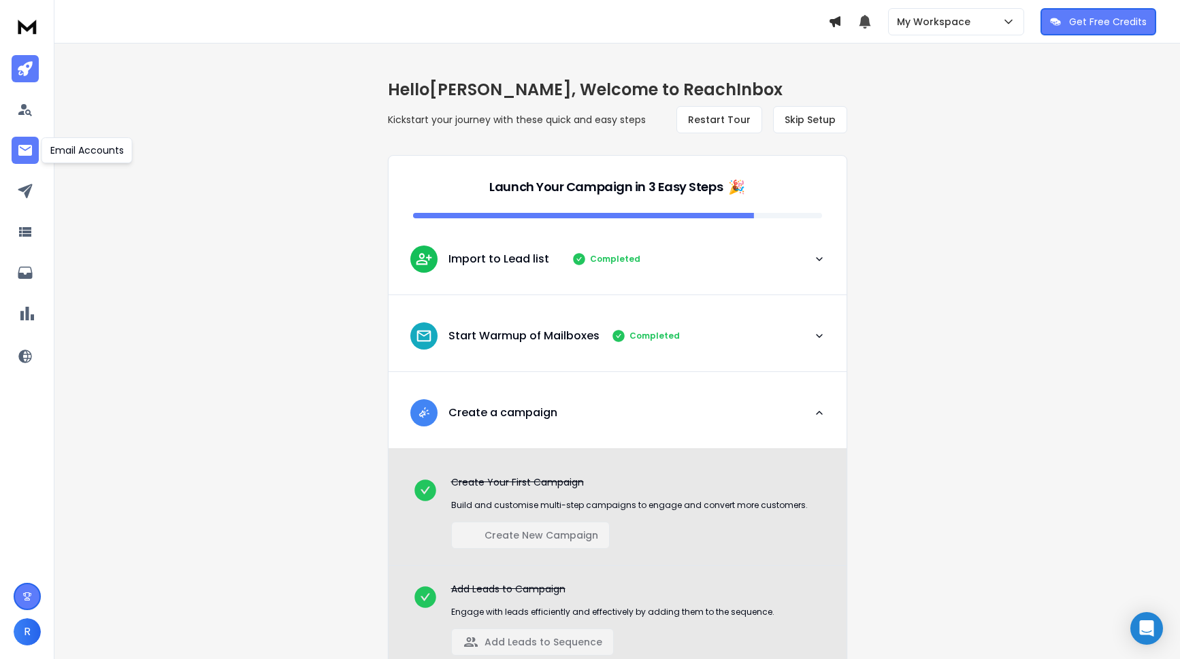
click at [24, 144] on icon at bounding box center [25, 150] width 16 height 16
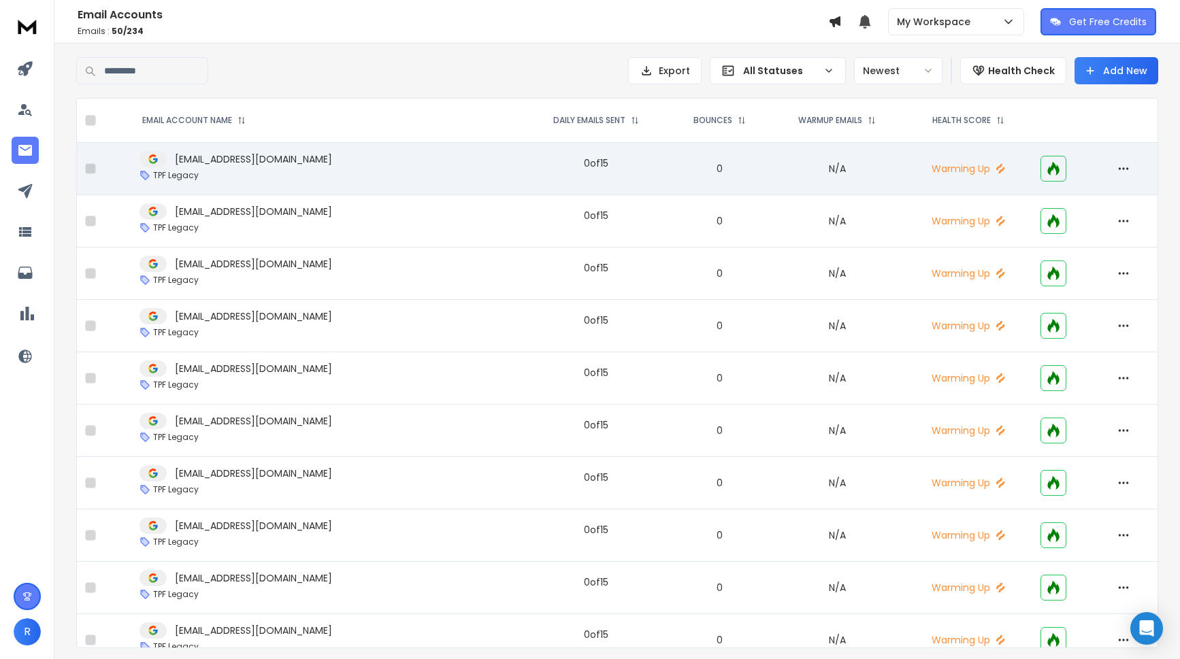
click at [225, 154] on p "[EMAIL_ADDRESS][DOMAIN_NAME]" at bounding box center [253, 159] width 157 height 14
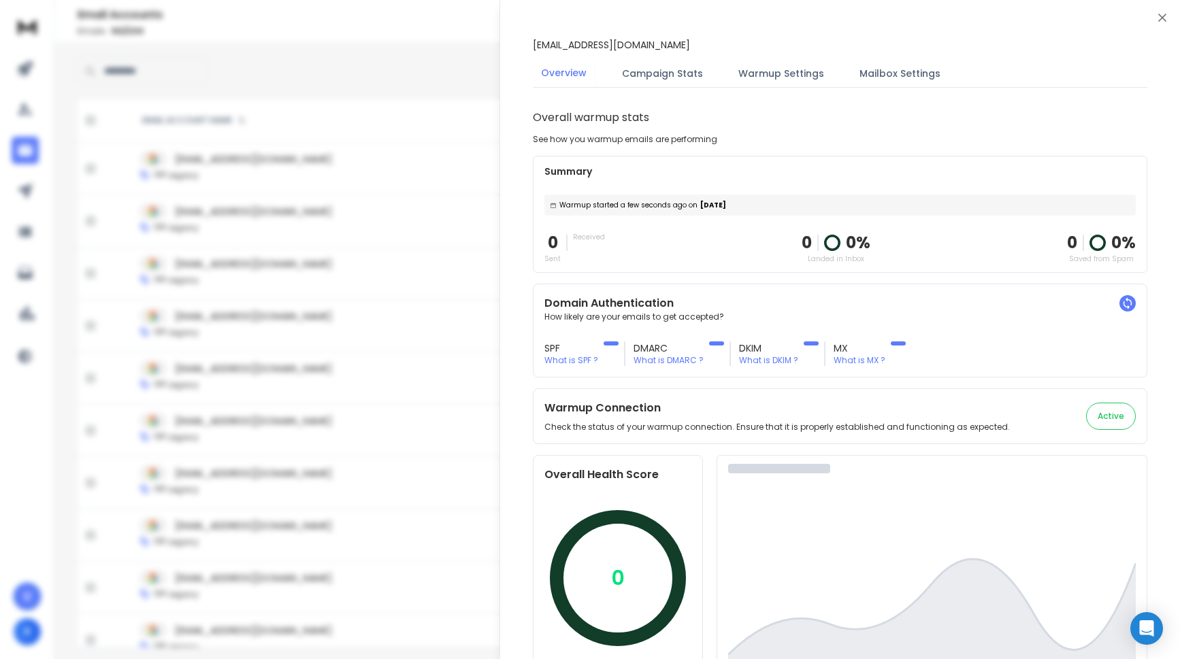
click at [358, 129] on div at bounding box center [590, 329] width 1180 height 659
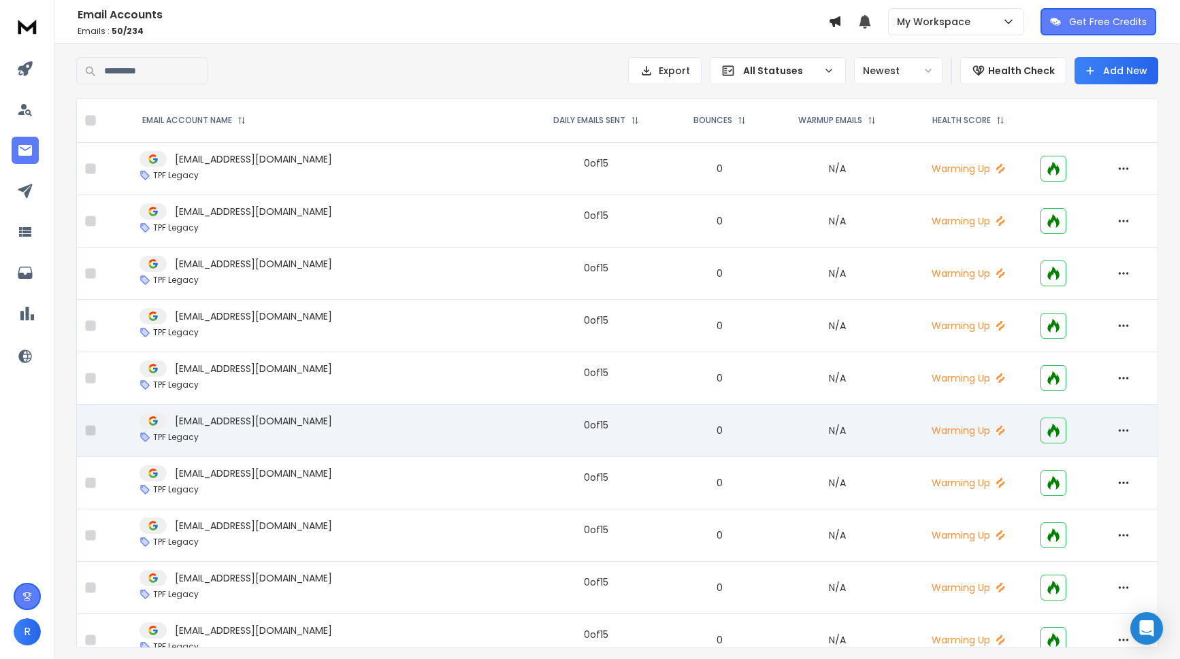
click at [232, 417] on p "[EMAIL_ADDRESS][DOMAIN_NAME]" at bounding box center [253, 421] width 157 height 14
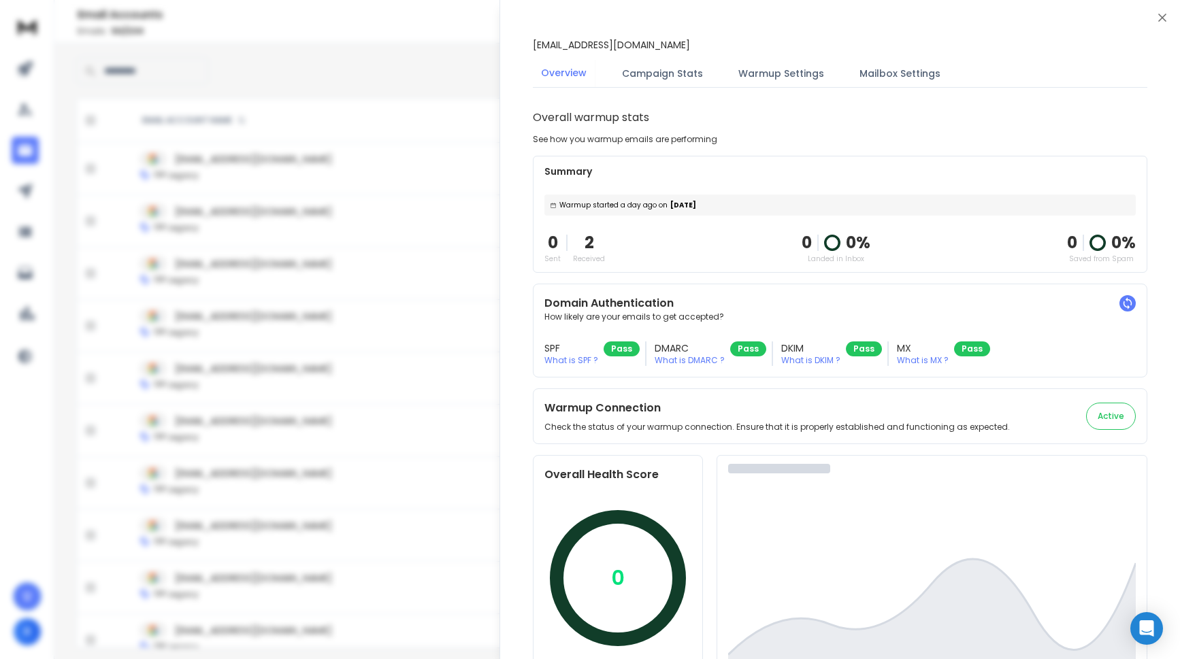
click at [405, 67] on div at bounding box center [590, 329] width 1180 height 659
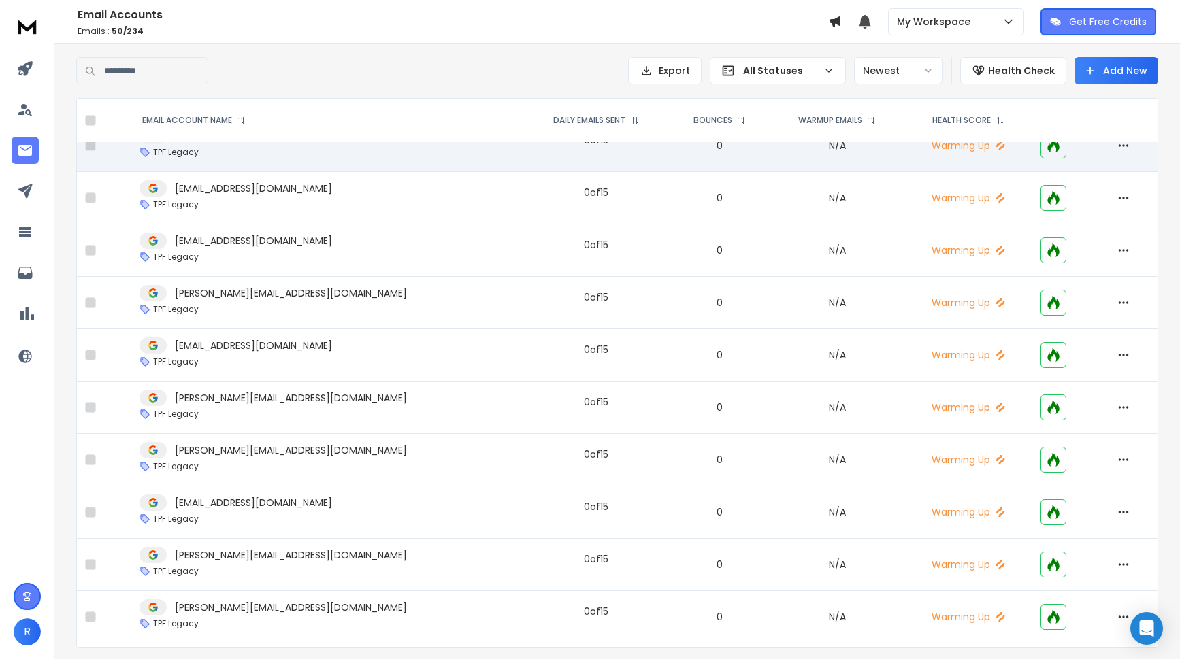
scroll to position [403, 0]
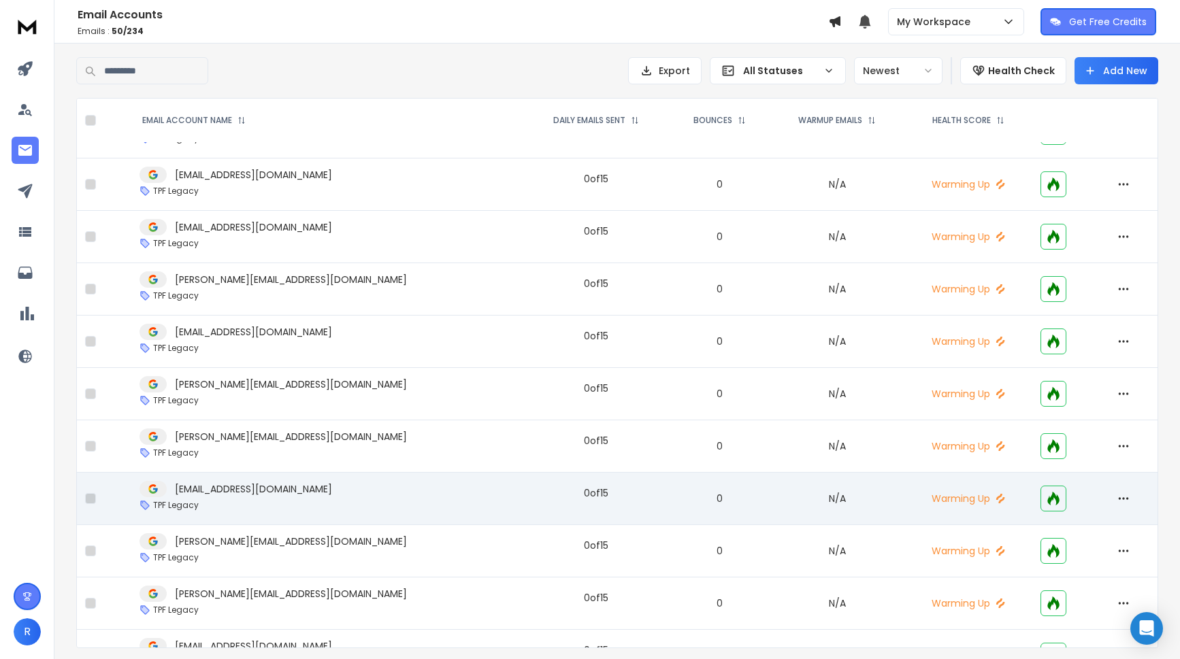
click at [248, 488] on p "[EMAIL_ADDRESS][DOMAIN_NAME]" at bounding box center [253, 489] width 157 height 14
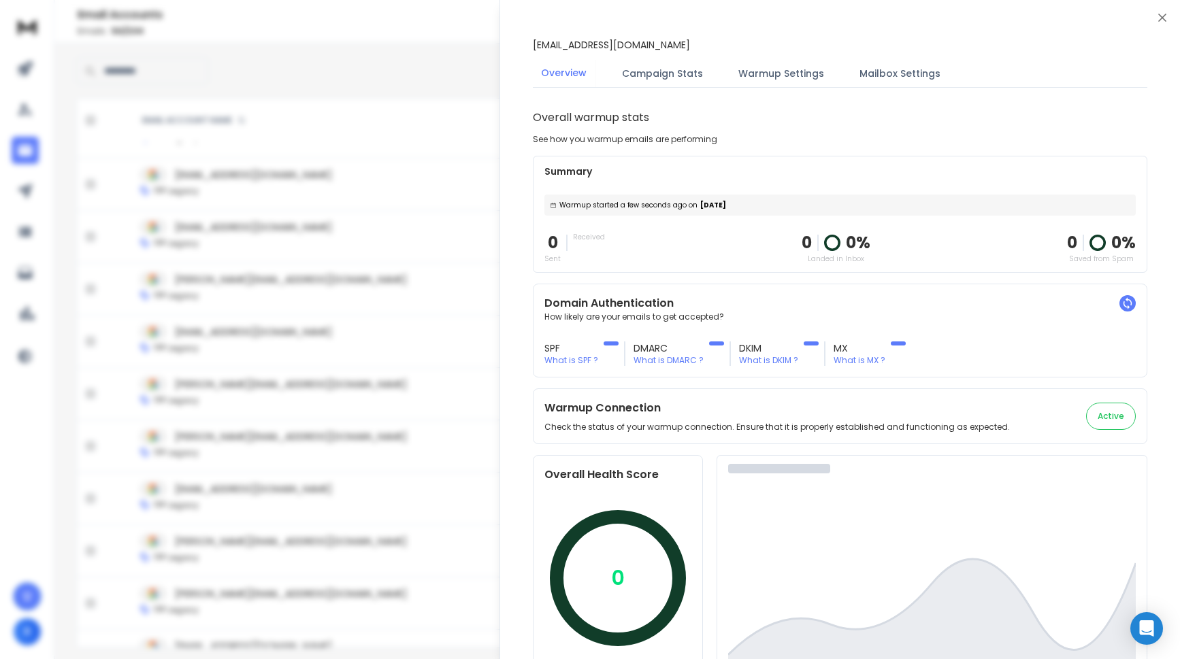
click at [257, 487] on div at bounding box center [590, 329] width 1180 height 659
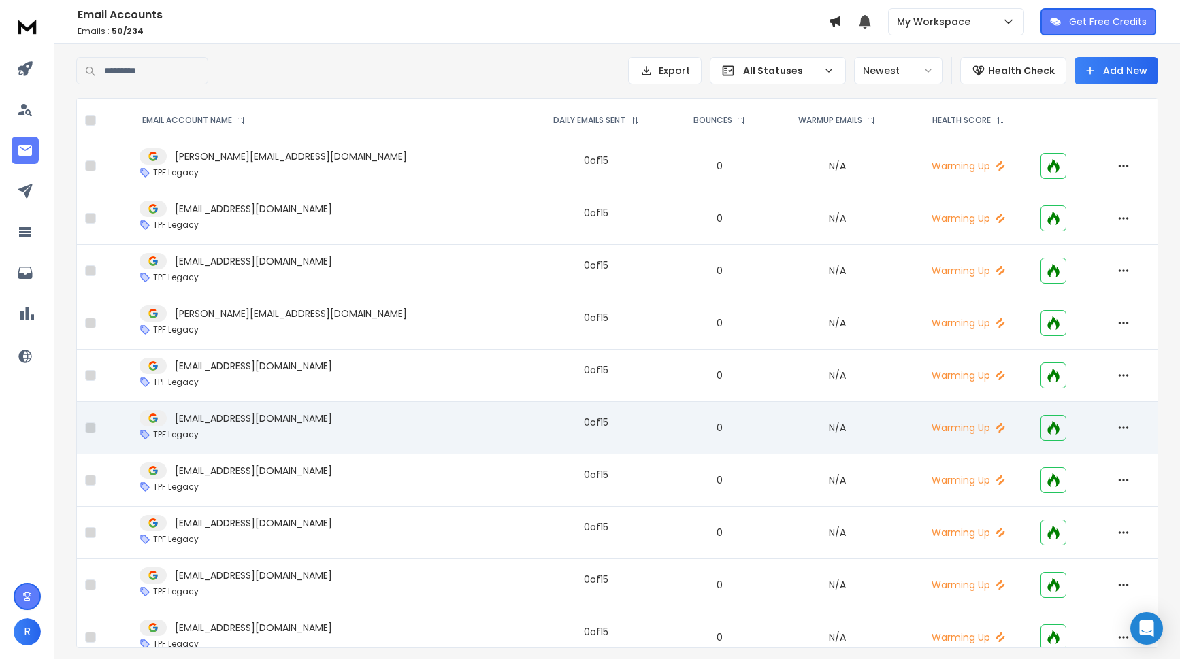
scroll to position [843, 0]
click at [235, 419] on p "[EMAIL_ADDRESS][DOMAIN_NAME]" at bounding box center [253, 416] width 157 height 14
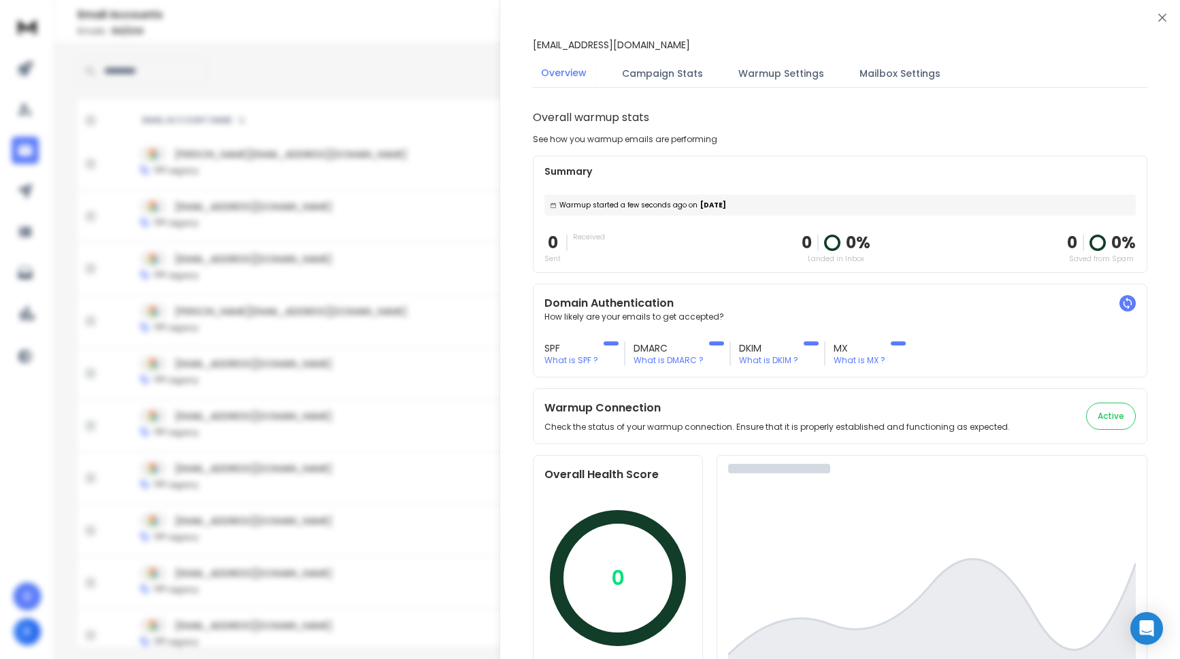
click at [218, 521] on div at bounding box center [590, 329] width 1180 height 659
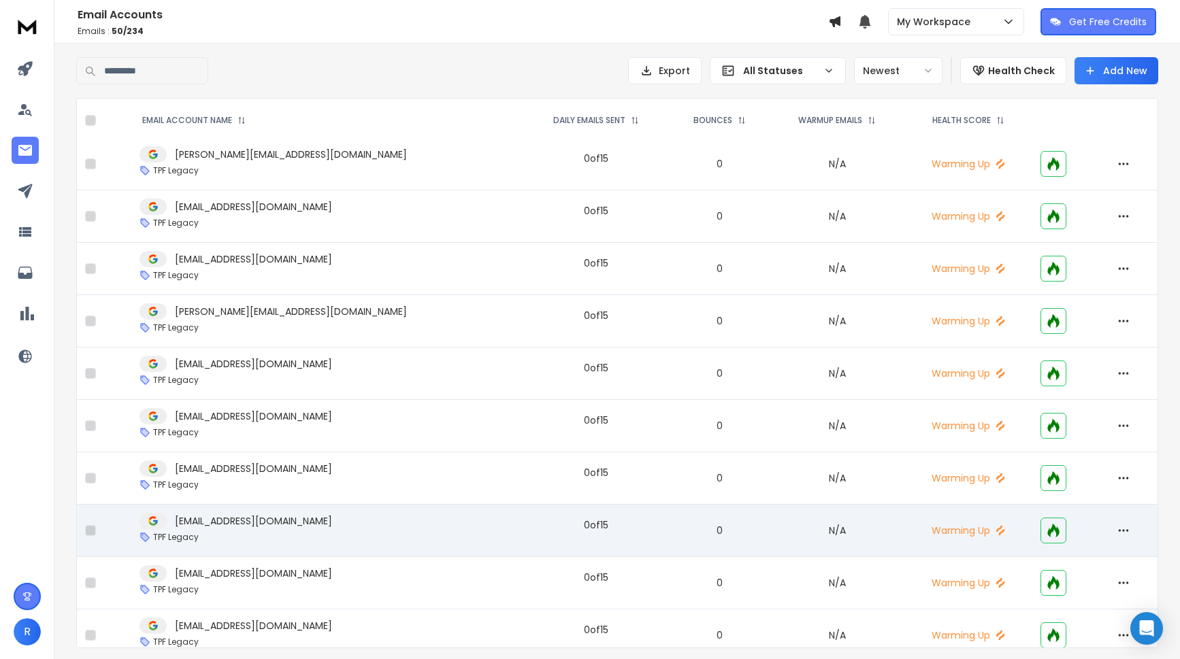
click at [218, 521] on p "[EMAIL_ADDRESS][DOMAIN_NAME]" at bounding box center [253, 521] width 157 height 14
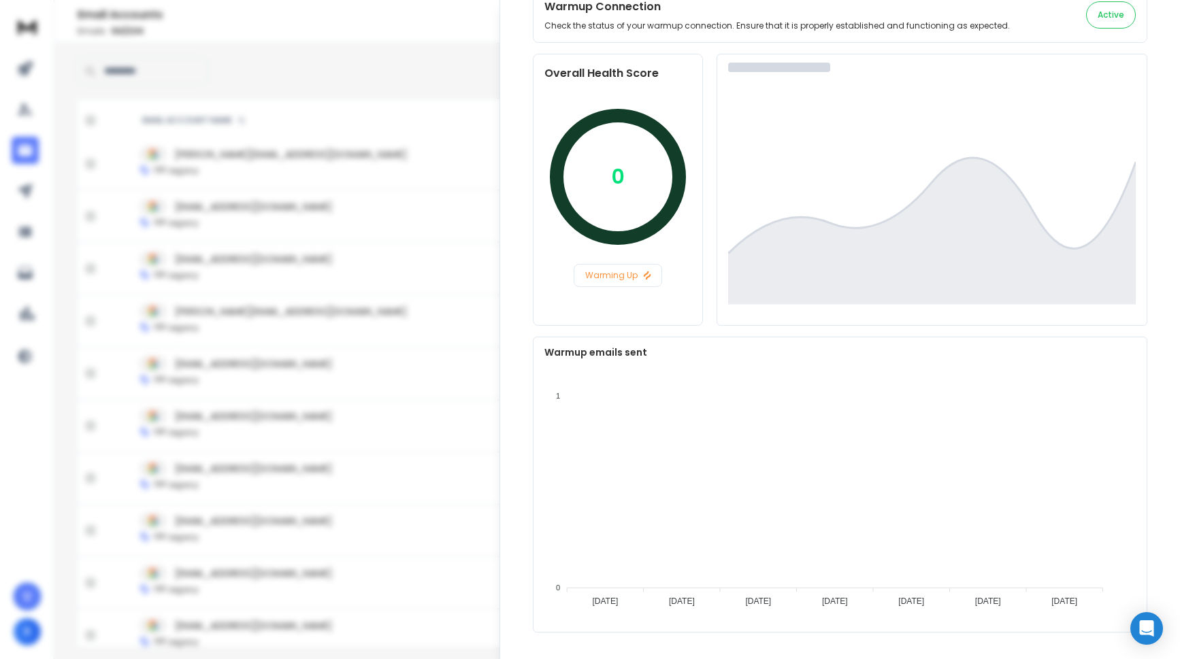
scroll to position [404, 0]
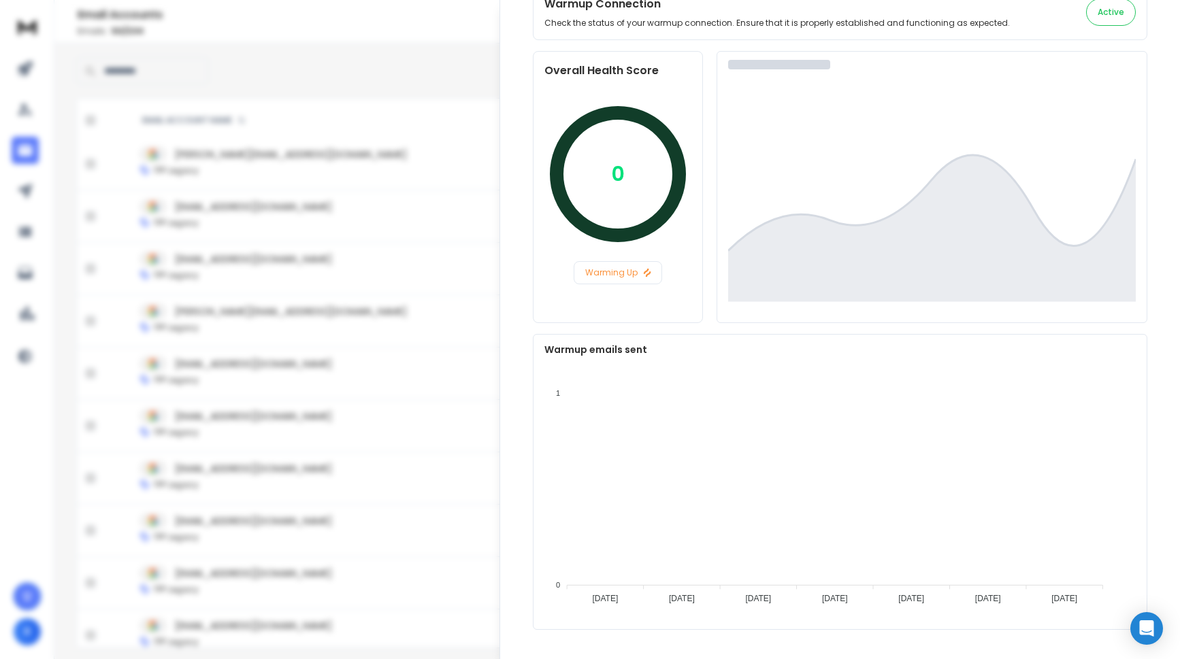
click at [304, 428] on div at bounding box center [590, 329] width 1180 height 659
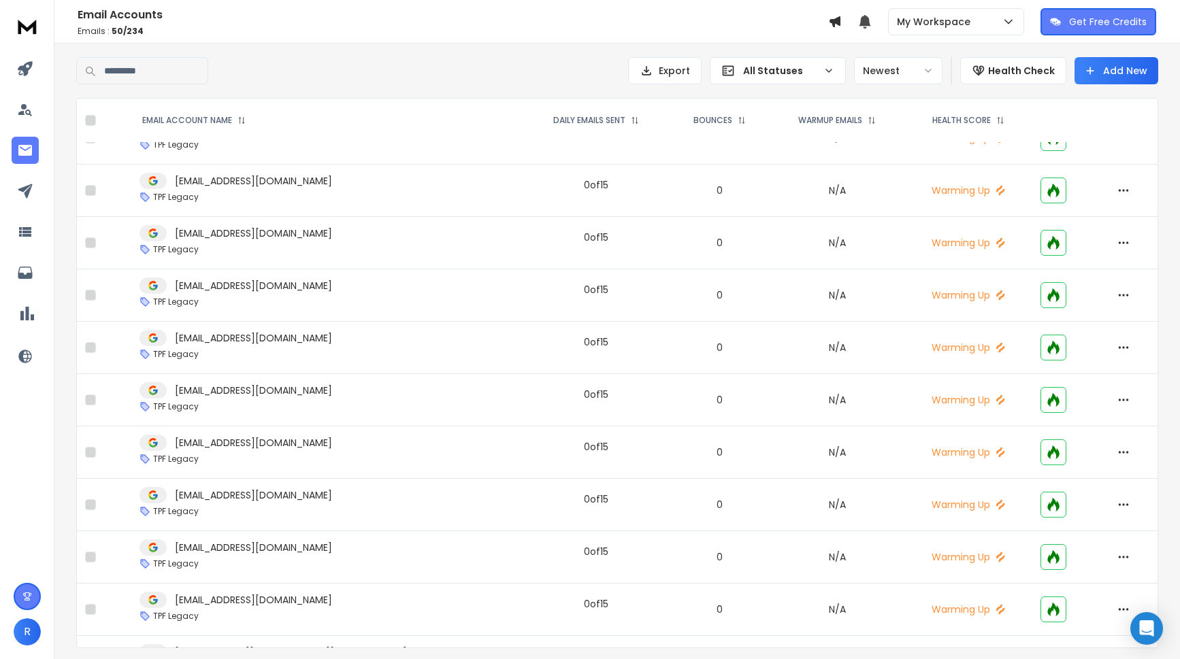
scroll to position [0, 0]
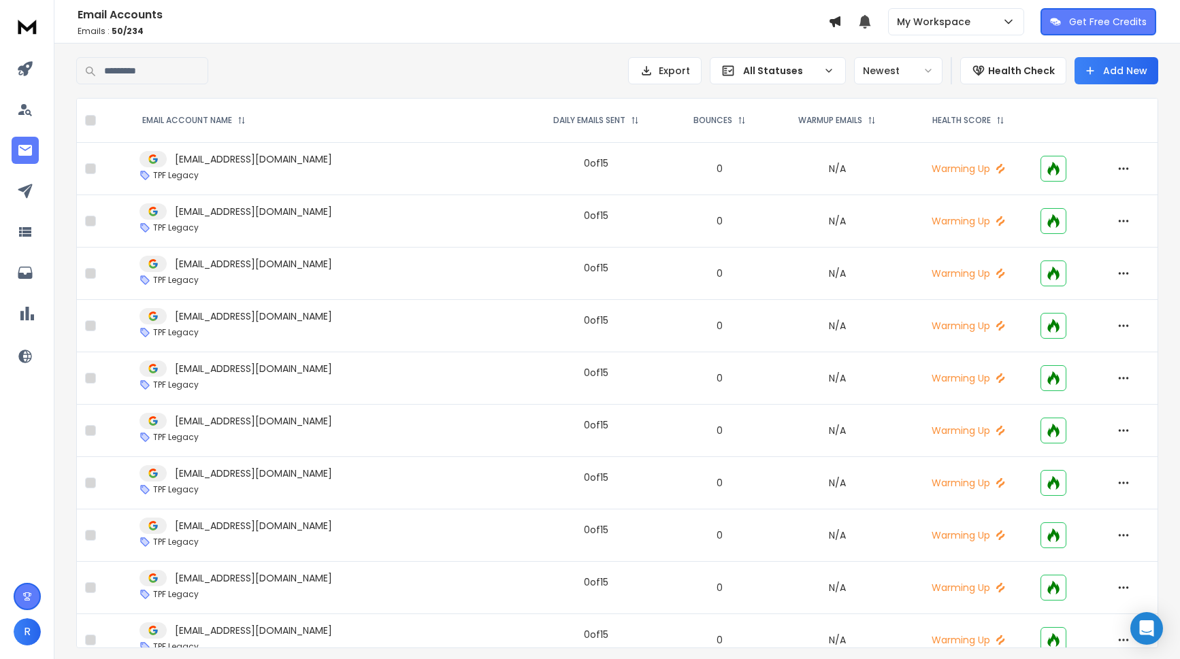
click at [833, 65] on icon at bounding box center [828, 70] width 11 height 11
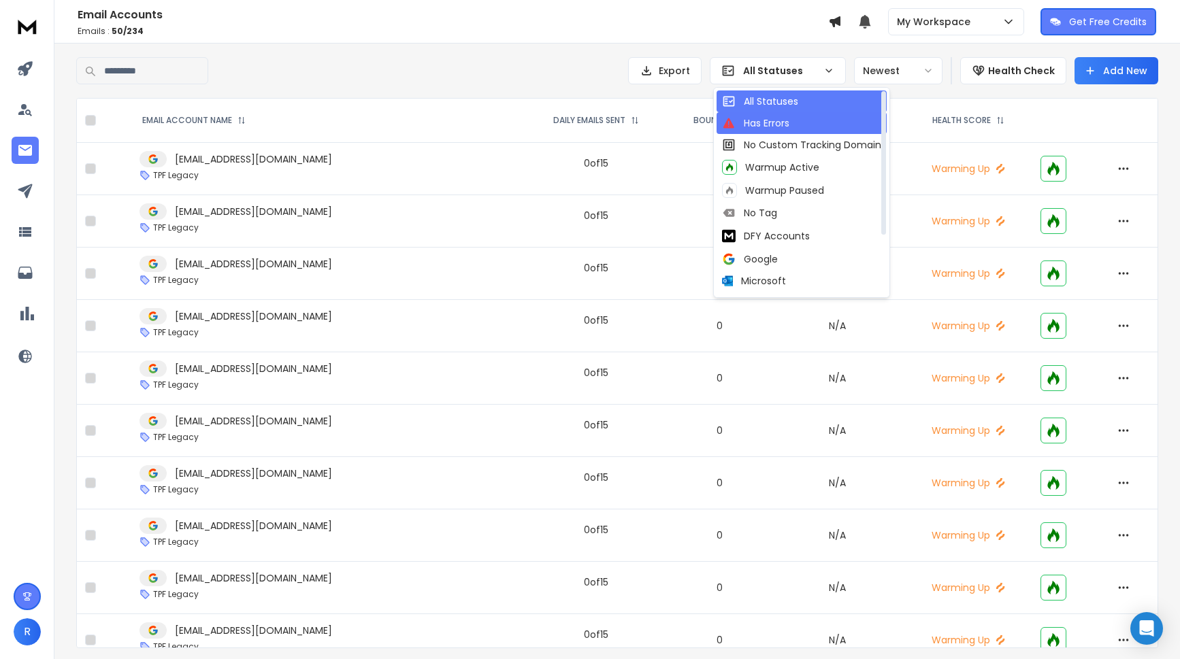
click at [779, 124] on div "Has Errors" at bounding box center [755, 123] width 67 height 14
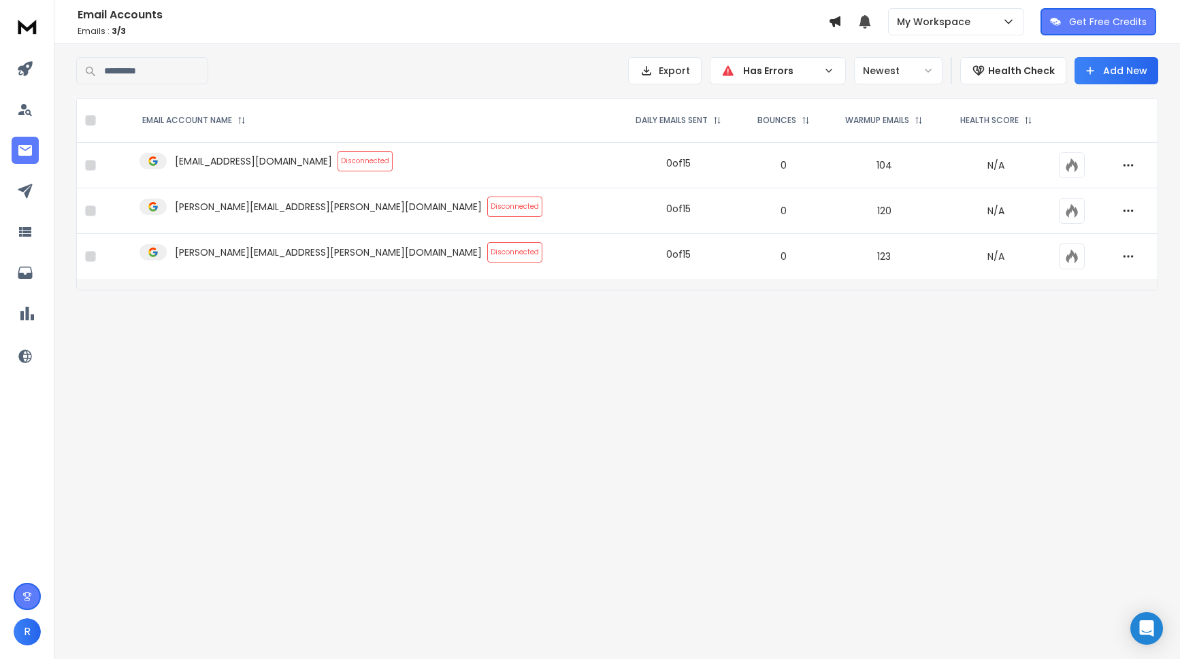
click at [803, 71] on p "Has Errors" at bounding box center [780, 71] width 75 height 14
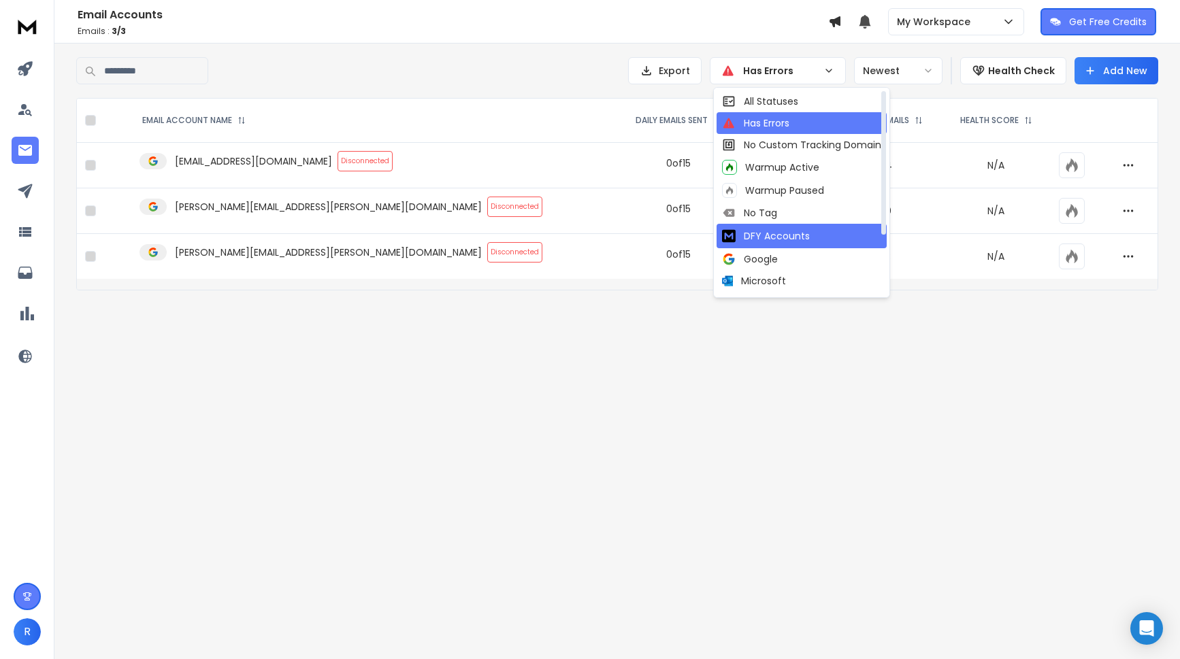
scroll to position [84, 0]
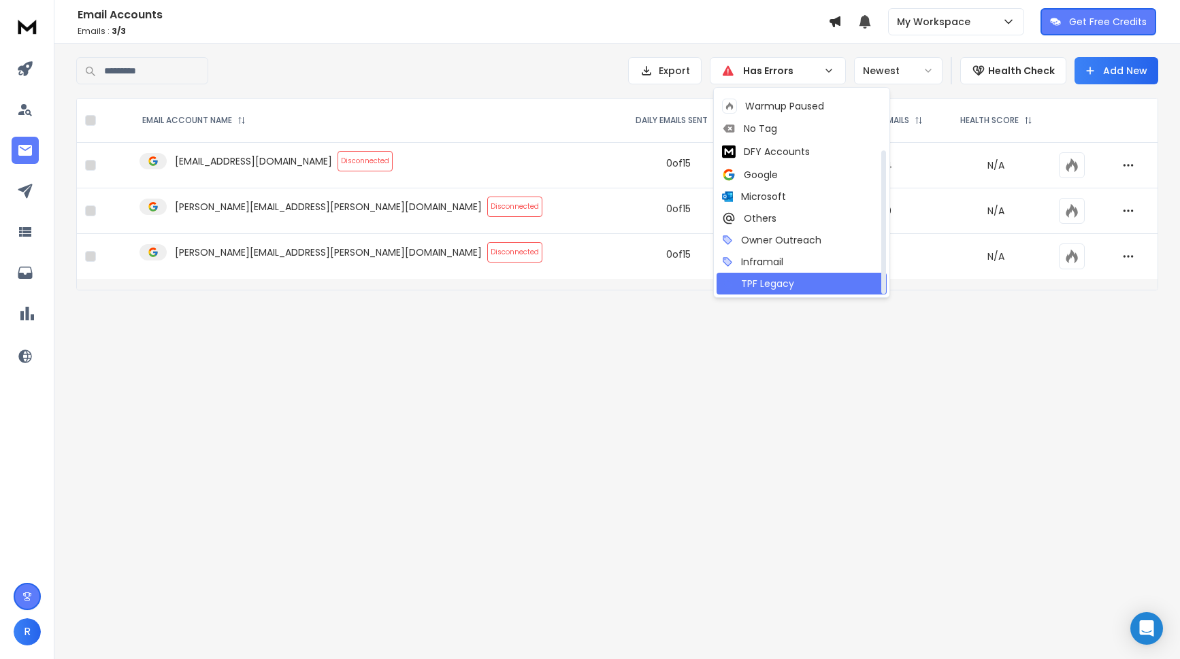
click at [757, 280] on div "TPF Legacy" at bounding box center [758, 284] width 72 height 14
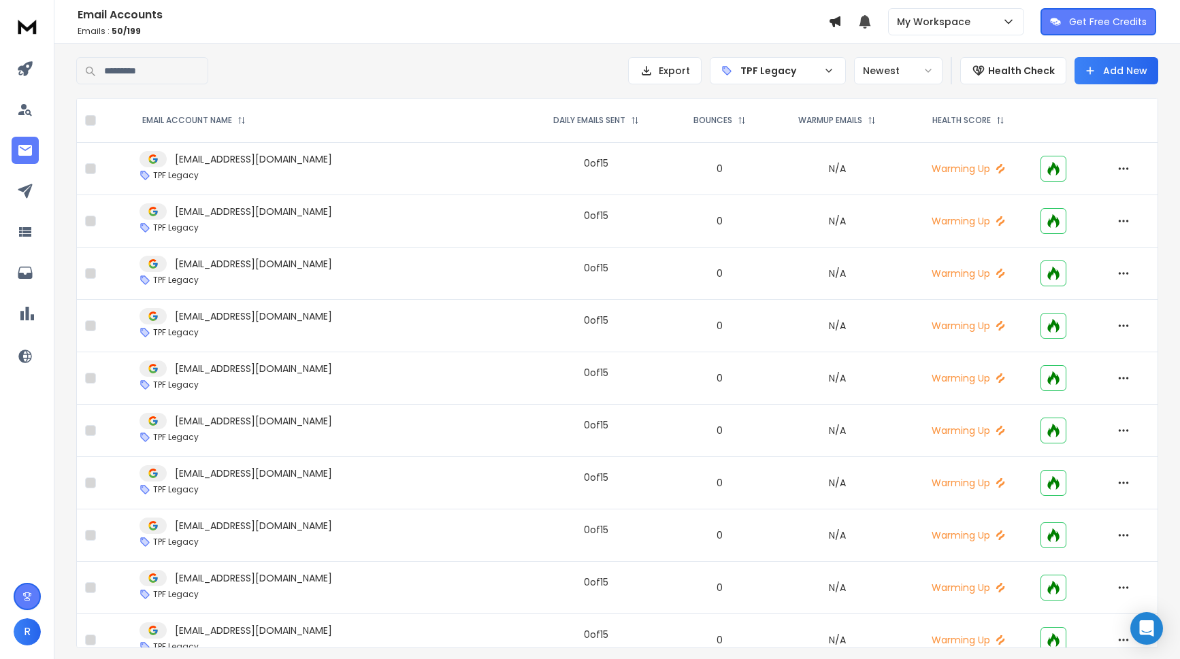
click at [157, 67] on input at bounding box center [142, 70] width 132 height 27
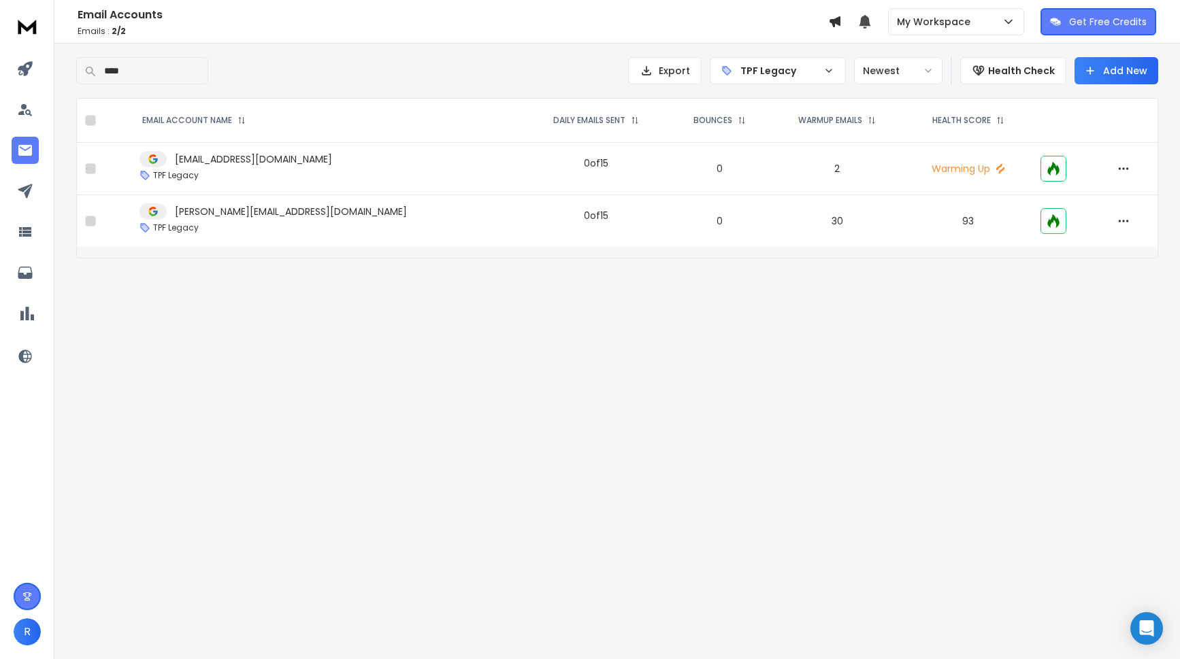
drag, startPoint x: 144, startPoint y: 67, endPoint x: 78, endPoint y: 71, distance: 66.1
click at [78, 71] on input "****" at bounding box center [142, 70] width 132 height 27
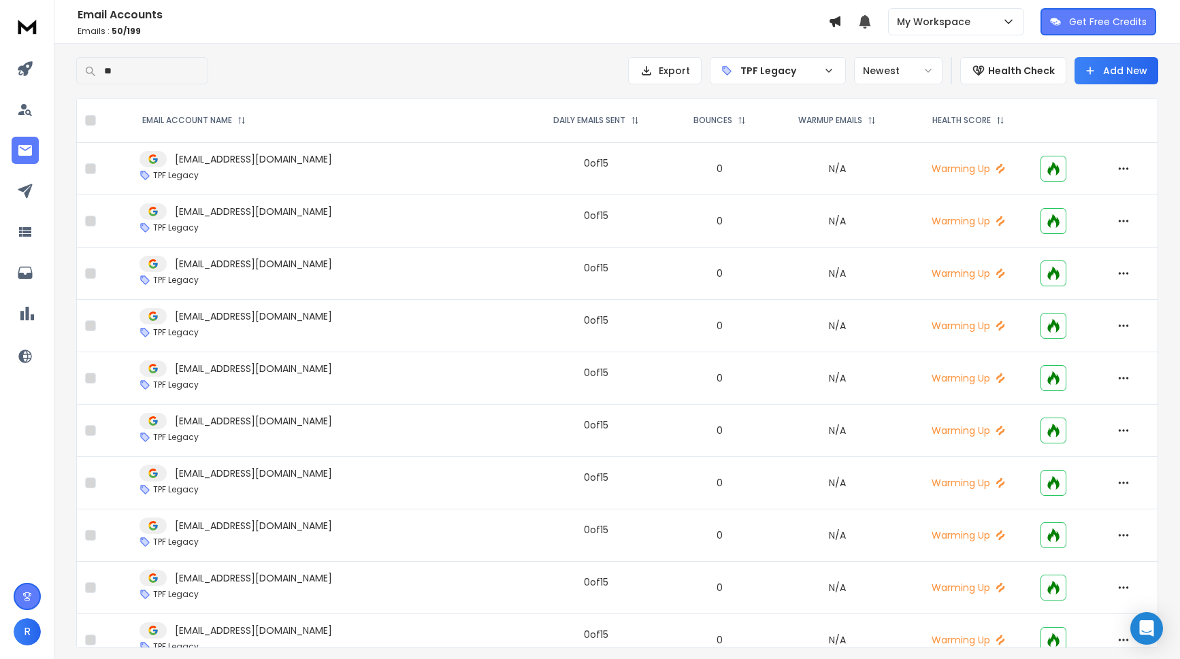
type input "*"
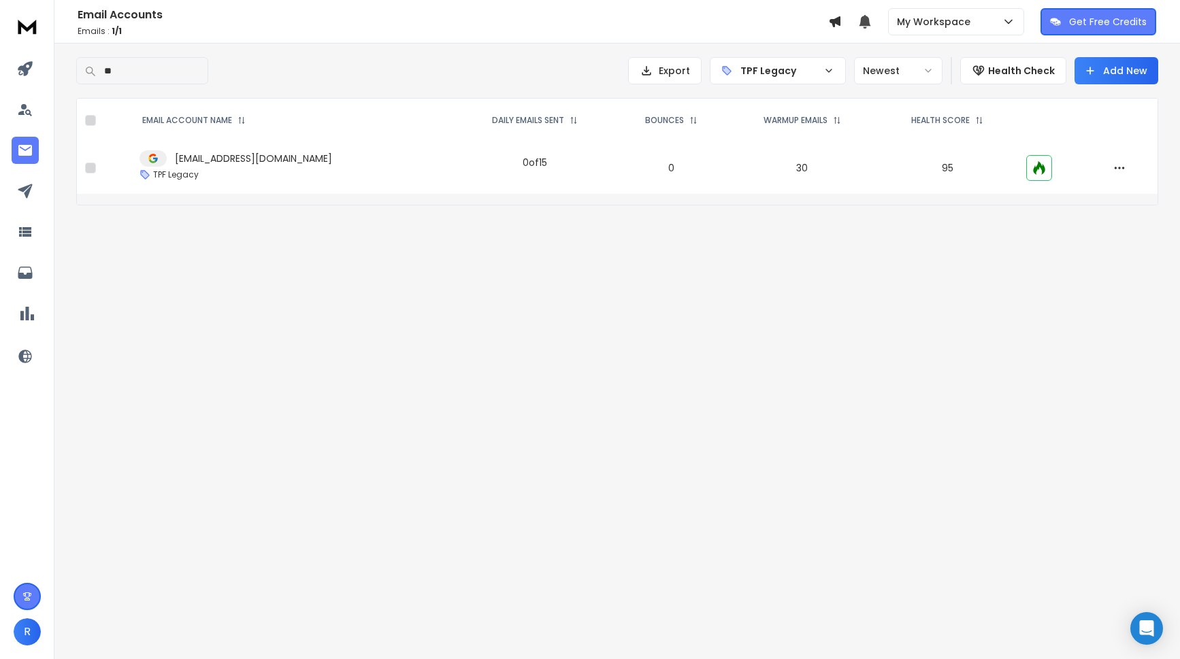
type input "*"
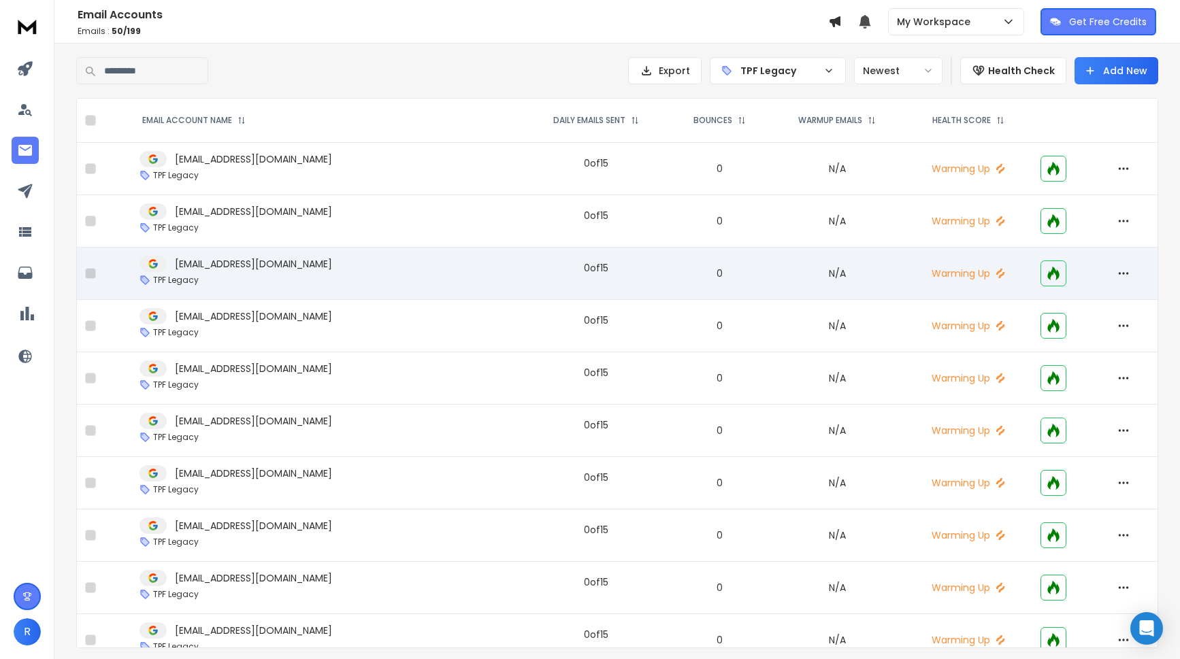
click at [315, 264] on div "[EMAIL_ADDRESS][DOMAIN_NAME]" at bounding box center [326, 264] width 375 height 16
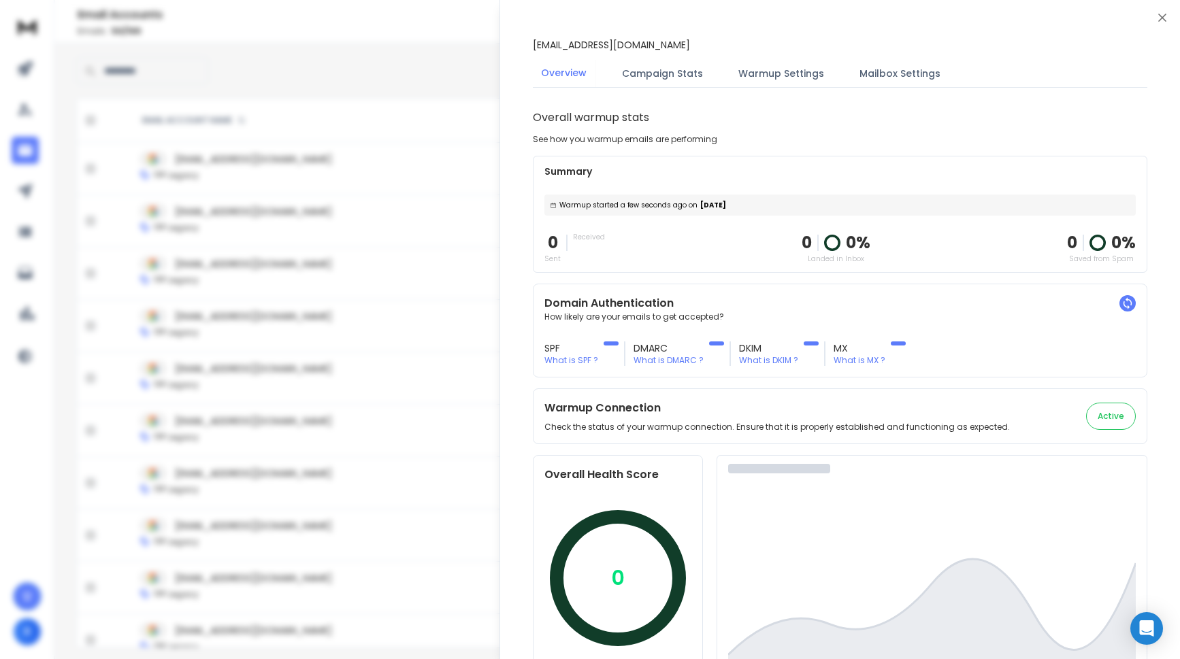
click at [340, 21] on div at bounding box center [590, 329] width 1180 height 659
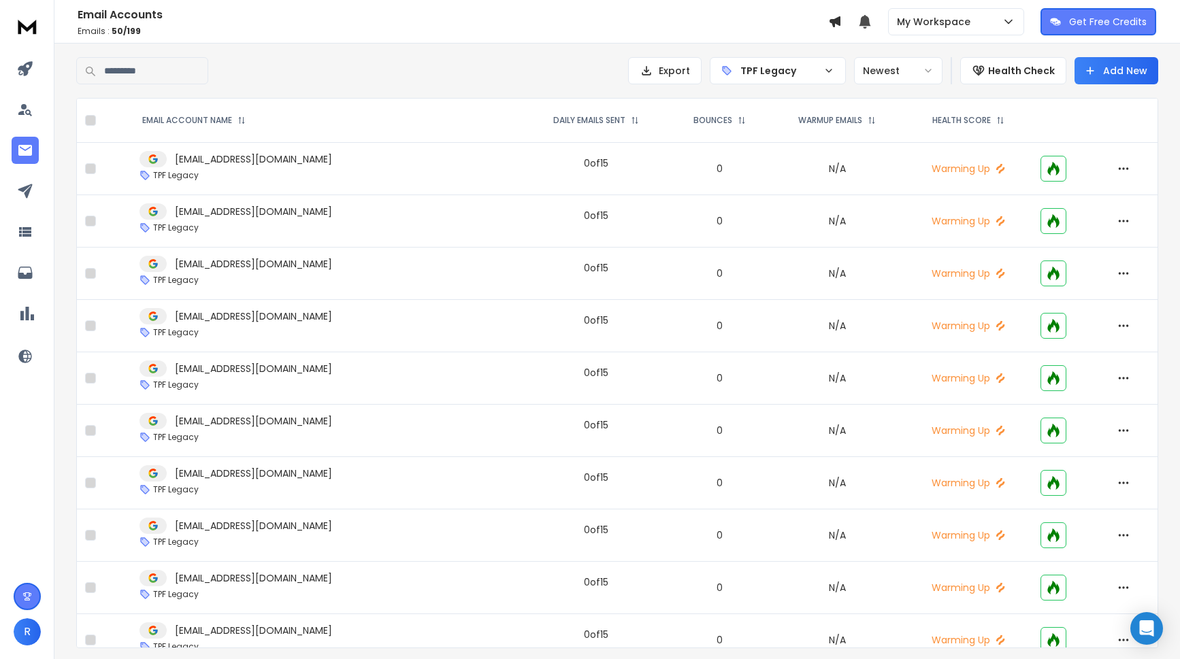
click at [801, 69] on p "TPF Legacy" at bounding box center [779, 71] width 78 height 14
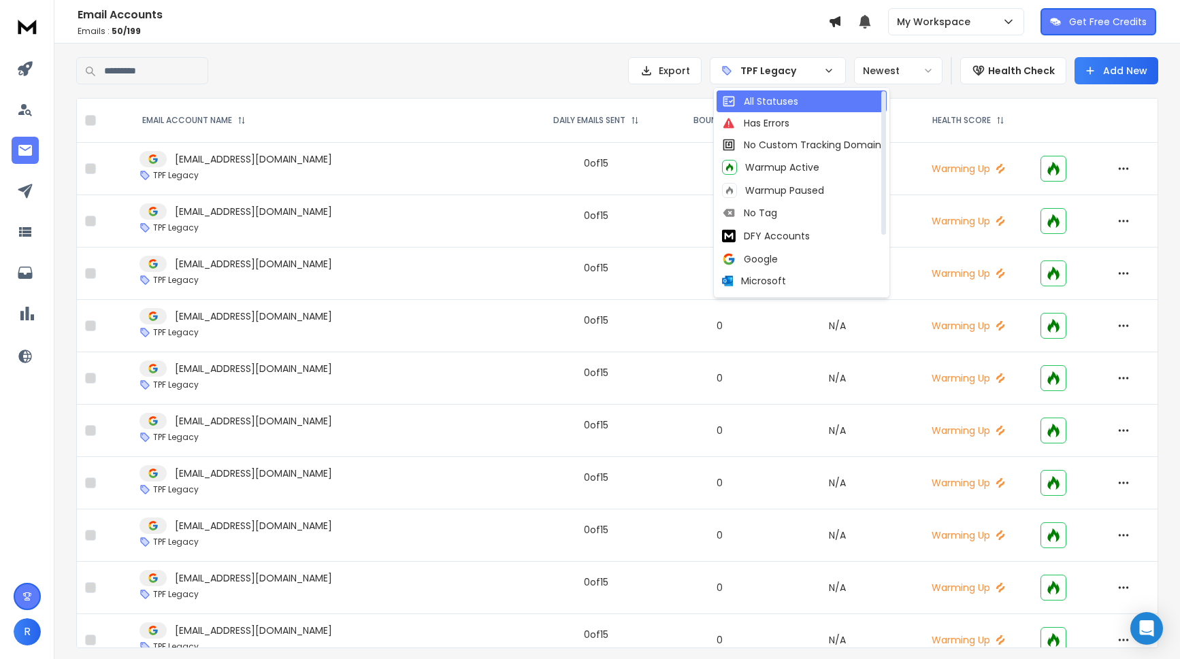
click at [787, 100] on div "All Statuses" at bounding box center [760, 102] width 76 height 14
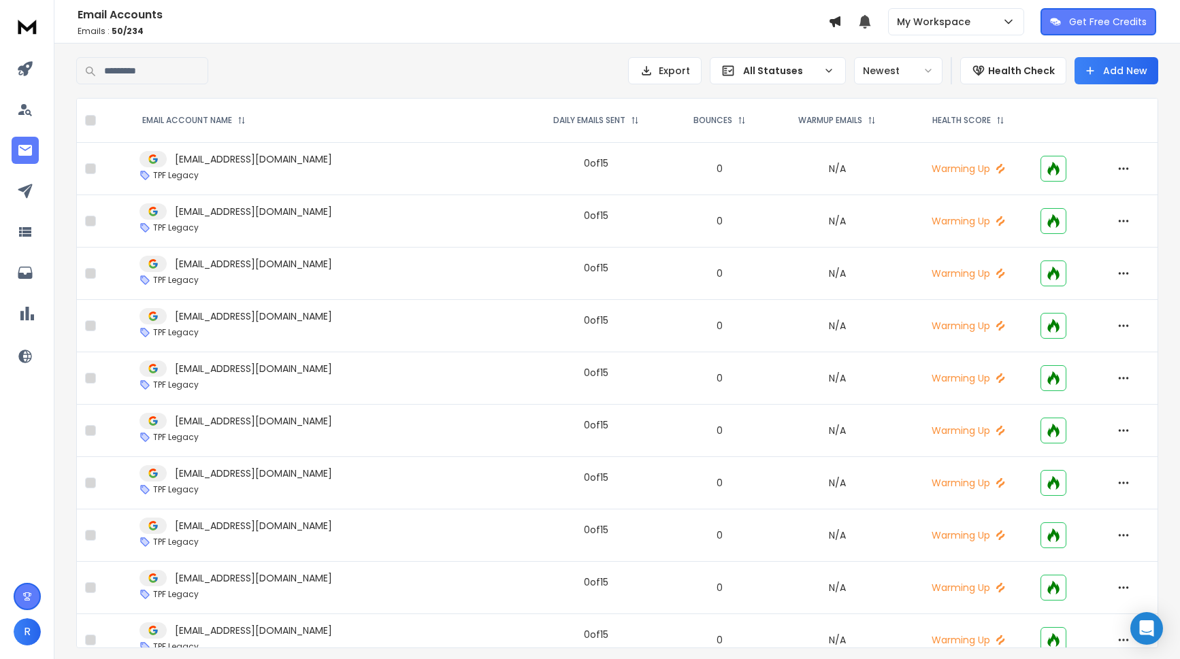
click at [806, 68] on p "All Statuses" at bounding box center [780, 71] width 75 height 14
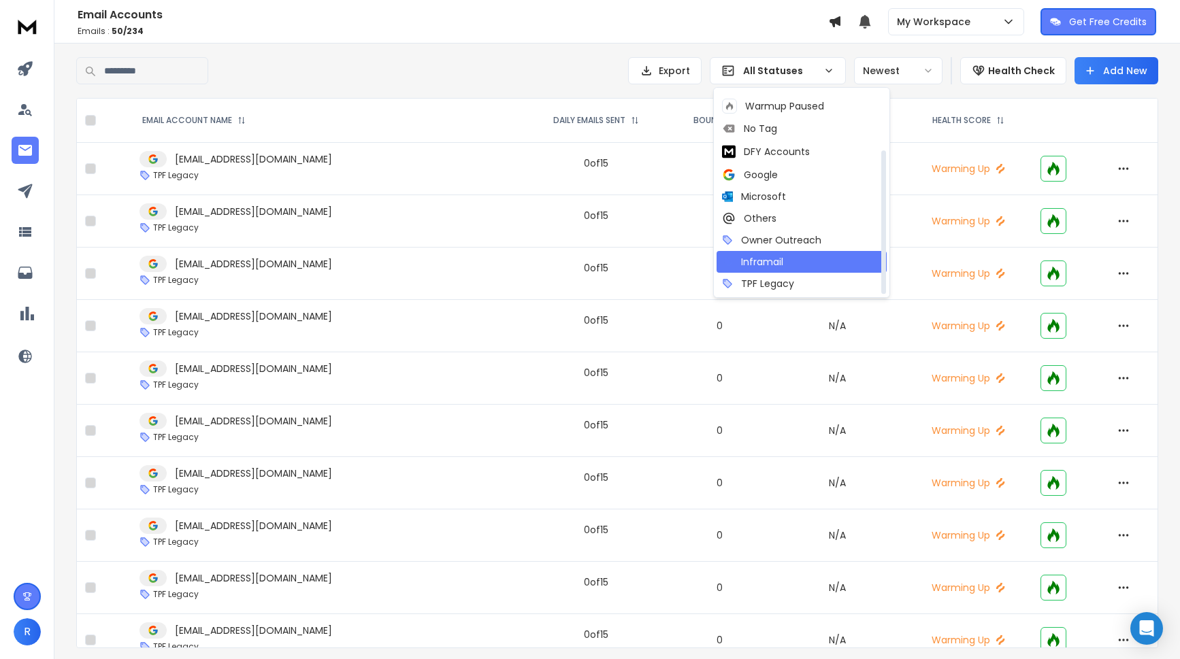
click at [775, 264] on div "Inframail" at bounding box center [752, 262] width 61 height 14
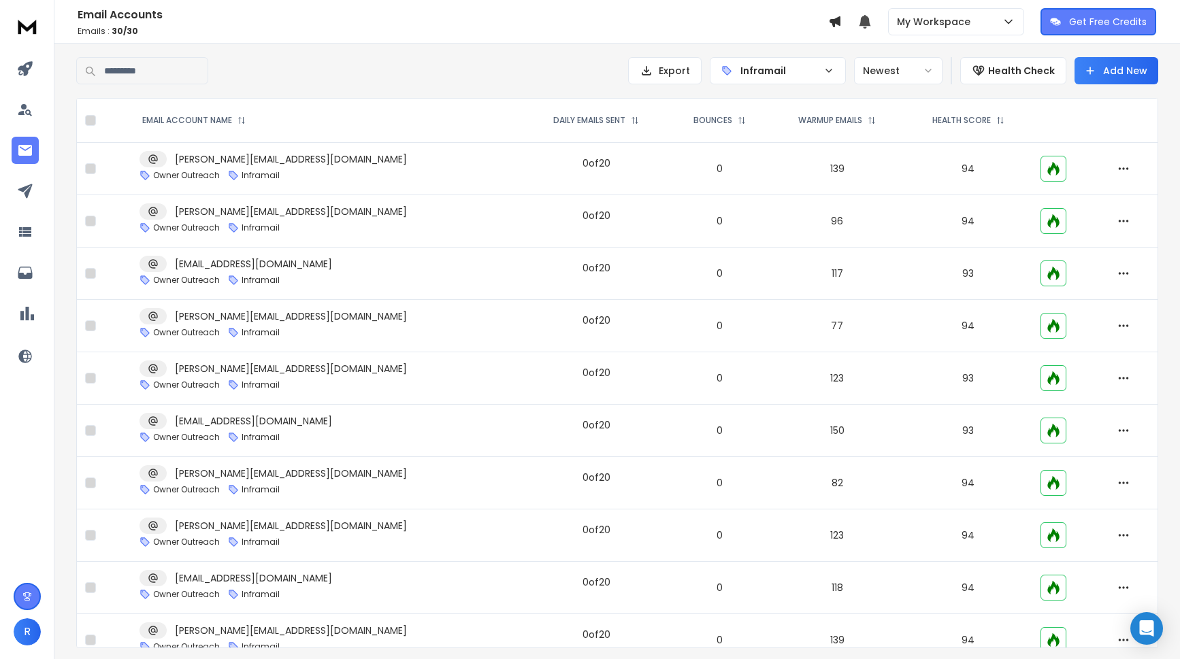
click at [790, 73] on p "Inframail" at bounding box center [779, 71] width 78 height 14
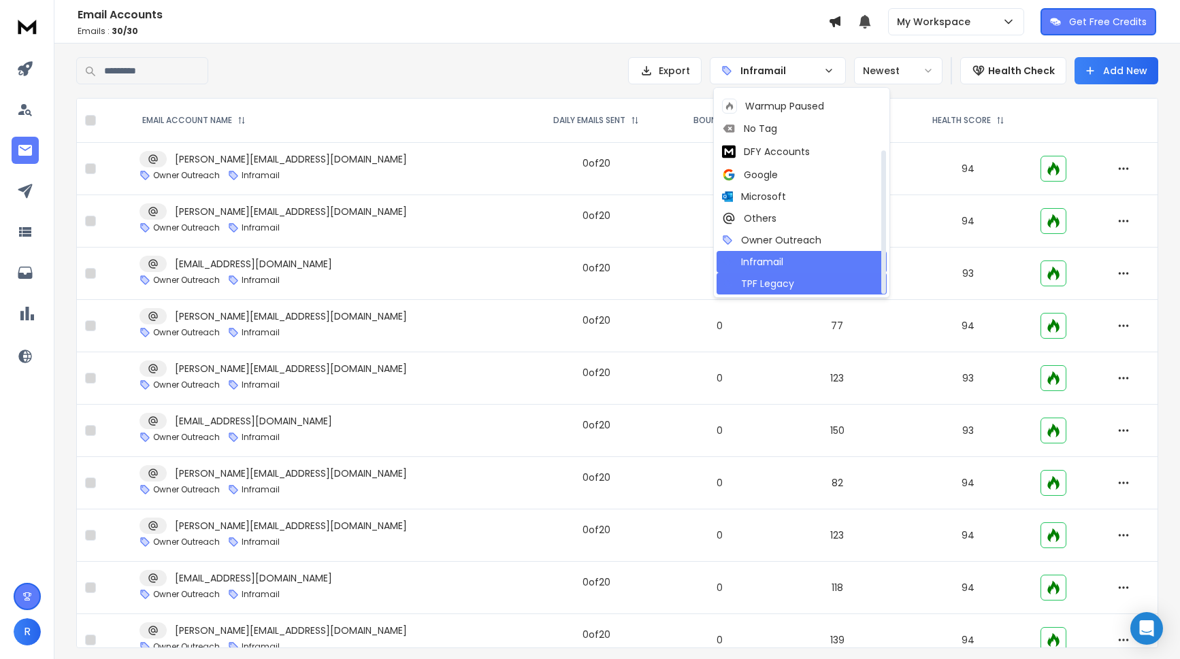
click at [757, 278] on div "TPF Legacy" at bounding box center [758, 284] width 72 height 14
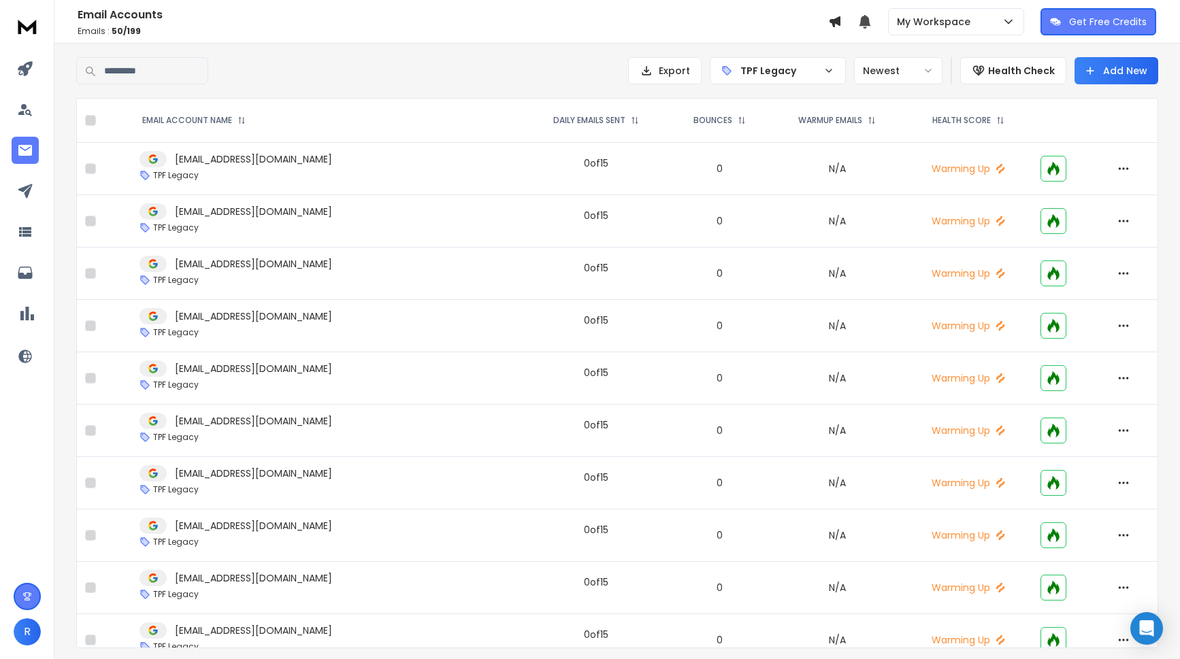
click at [805, 69] on p "TPF Legacy" at bounding box center [779, 71] width 78 height 14
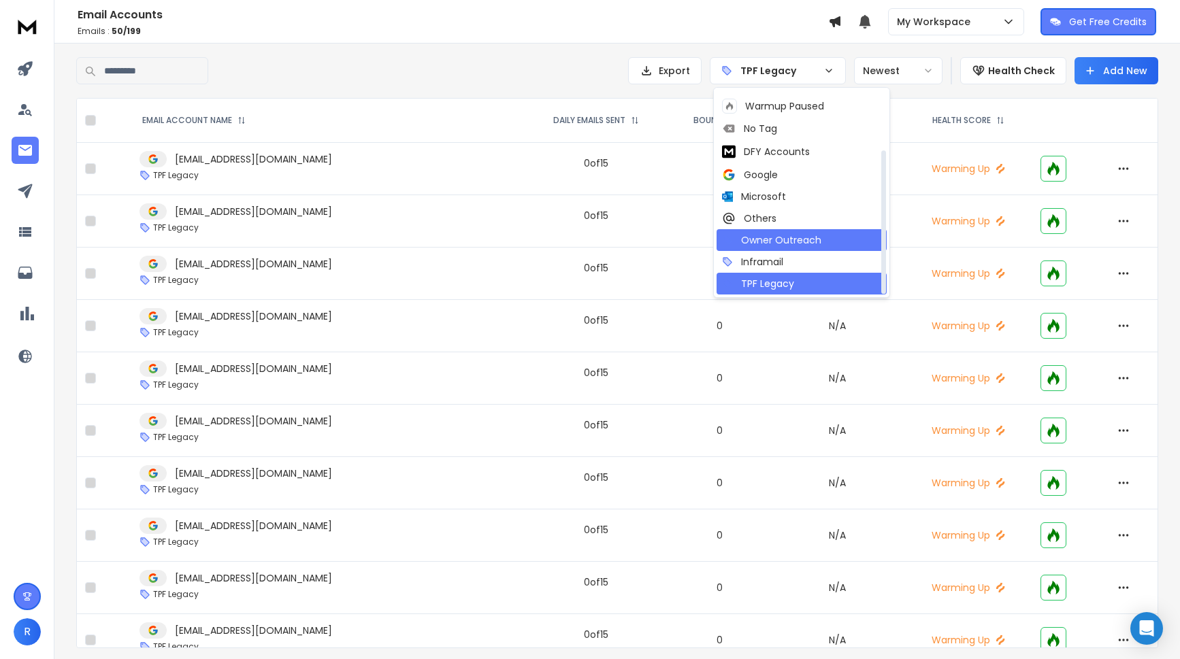
click at [780, 236] on div "Owner Outreach" at bounding box center [771, 240] width 99 height 14
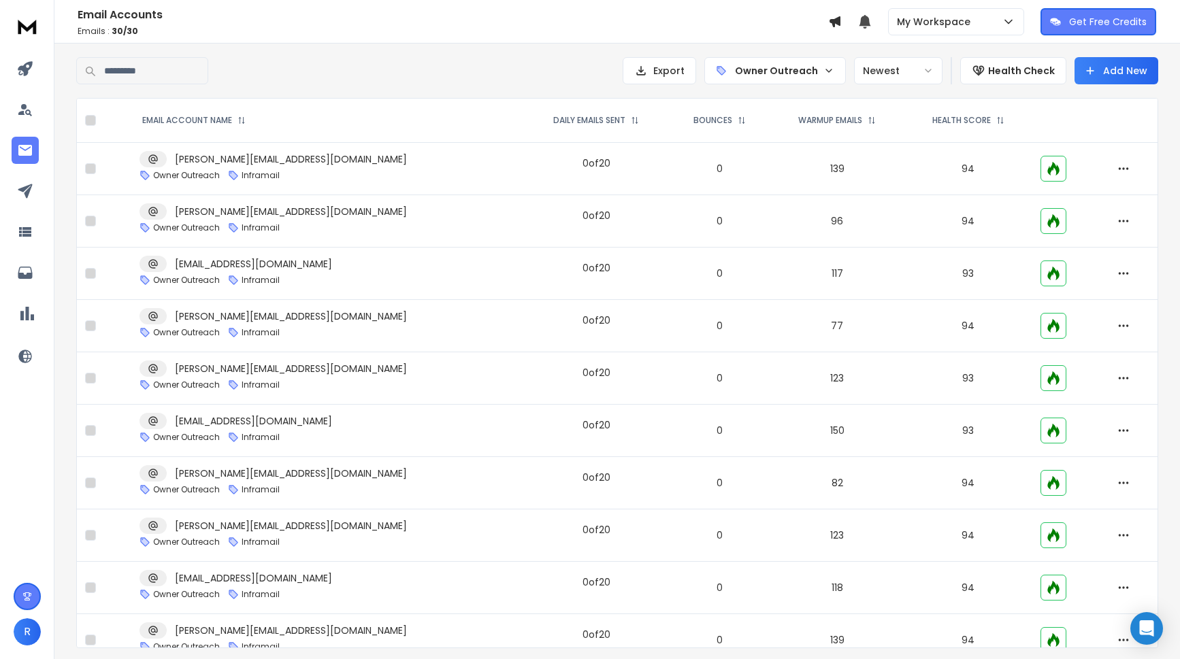
click at [824, 70] on div "Owner Outreach" at bounding box center [774, 70] width 141 height 27
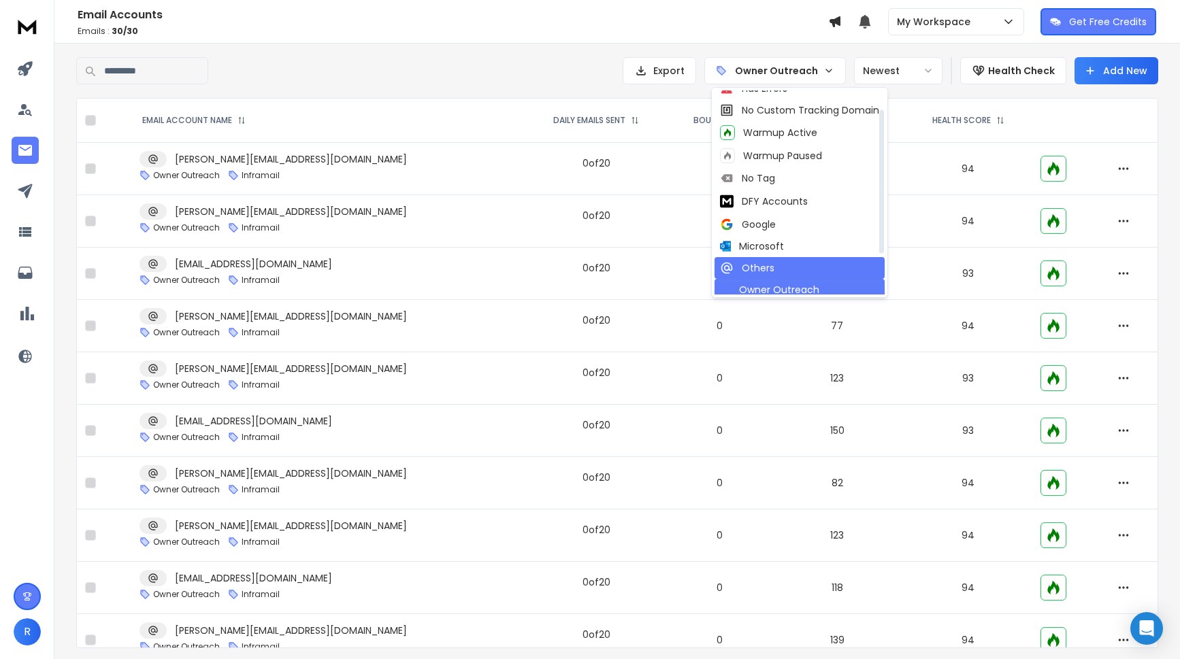
scroll to position [25, 0]
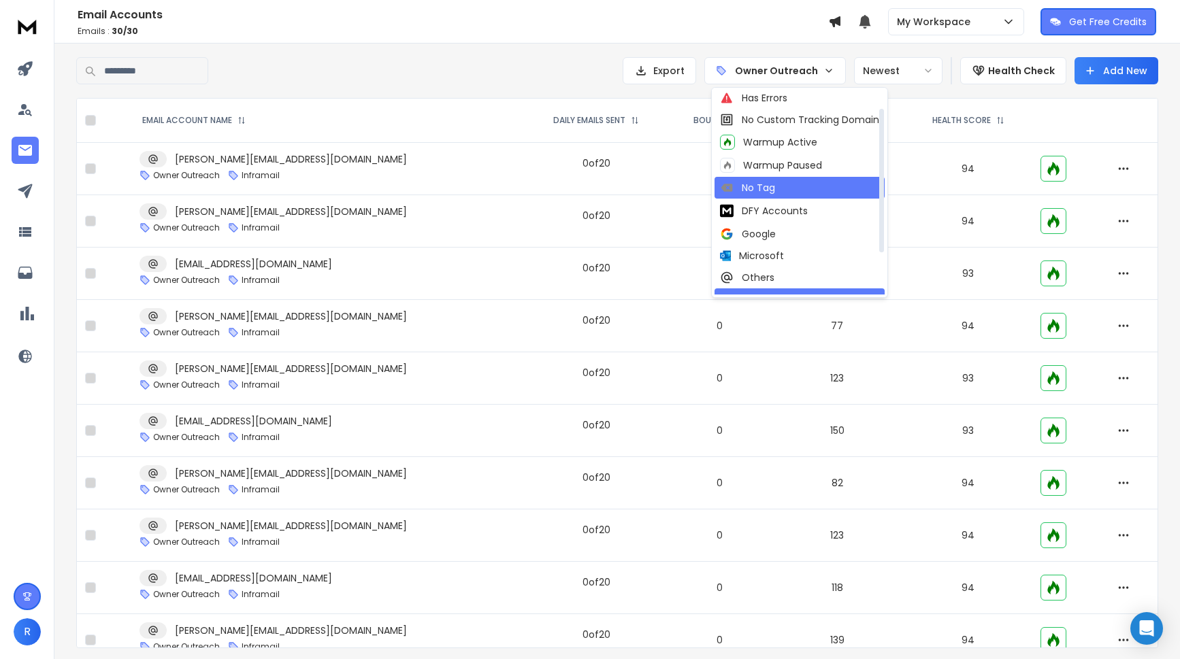
click at [775, 182] on div "No Tag" at bounding box center [799, 188] width 170 height 22
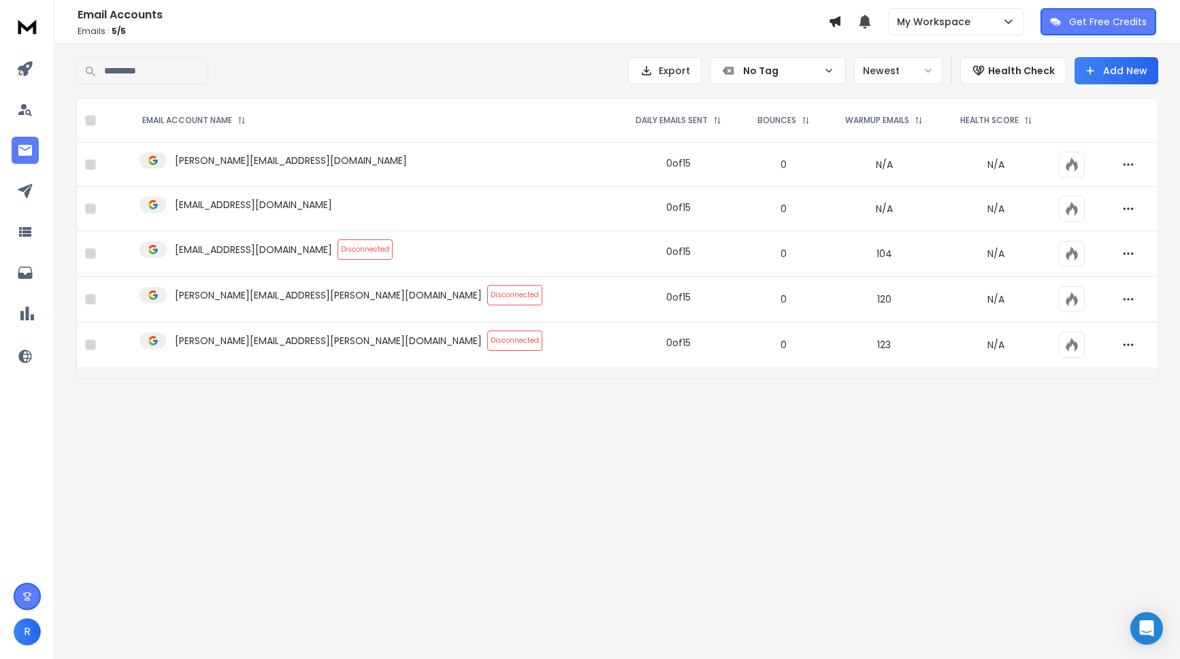
click at [834, 71] on icon at bounding box center [828, 70] width 11 height 11
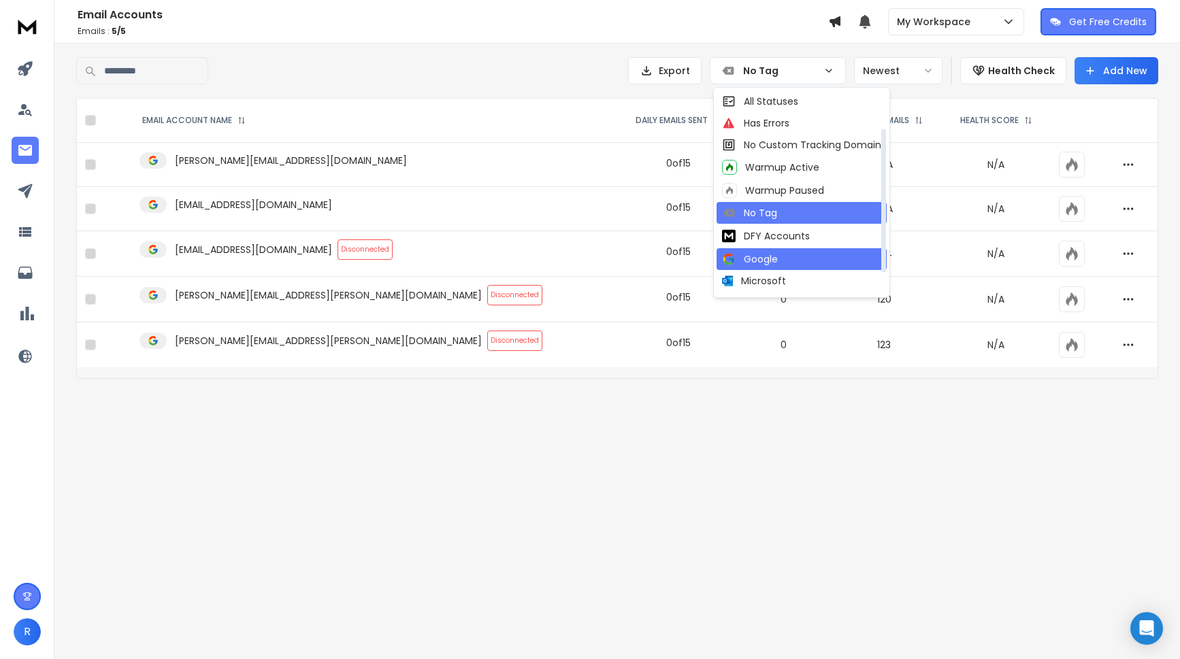
scroll to position [84, 0]
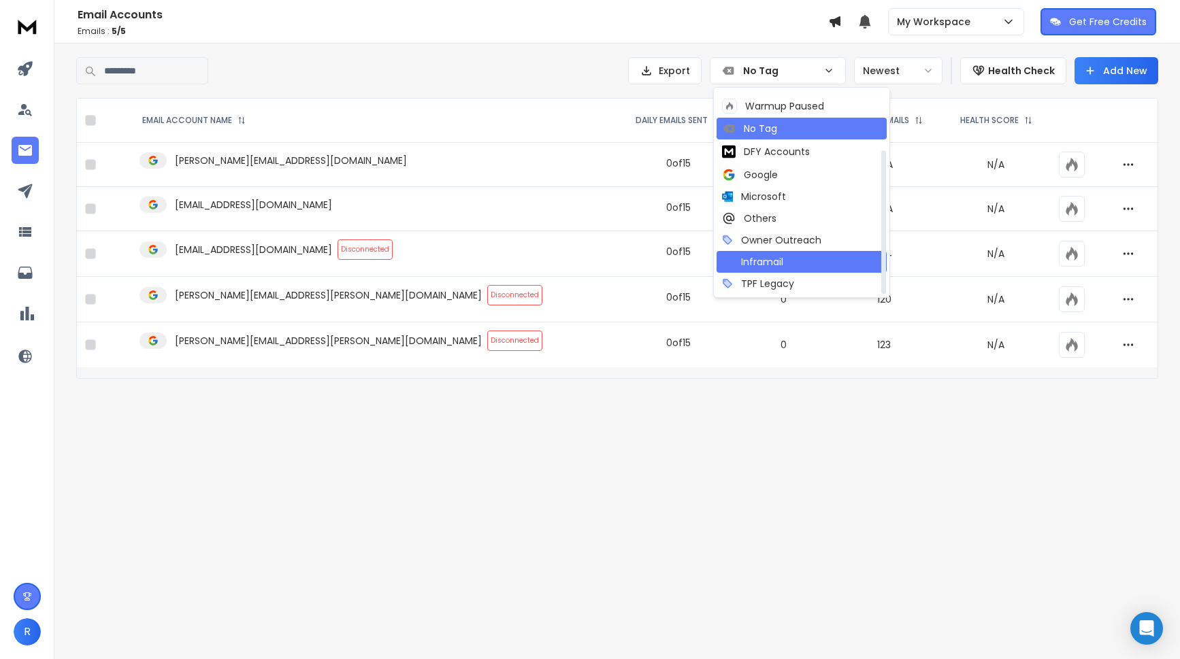
click at [763, 263] on div "Inframail" at bounding box center [752, 262] width 61 height 14
